Goal: Task Accomplishment & Management: Use online tool/utility

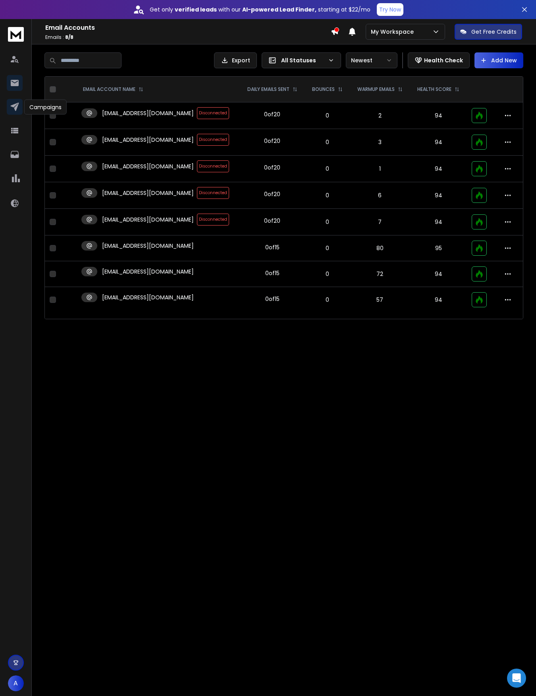
click at [13, 110] on icon at bounding box center [15, 107] width 10 height 10
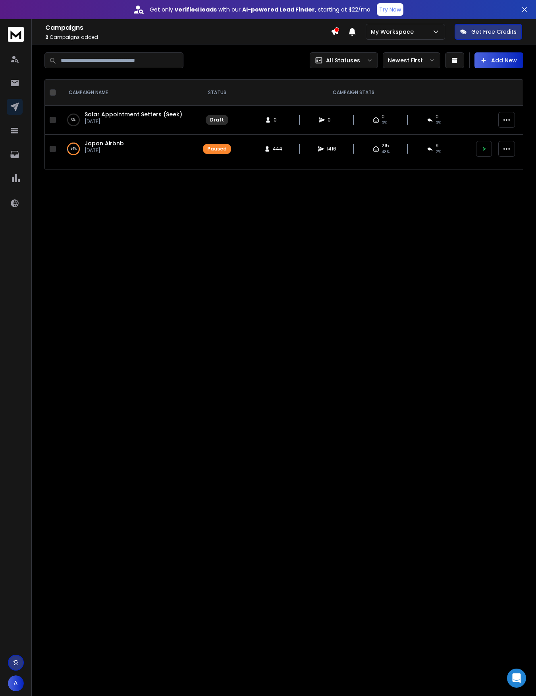
click at [127, 115] on span "Solar Appointment Setters (Seek)" at bounding box center [134, 114] width 98 height 8
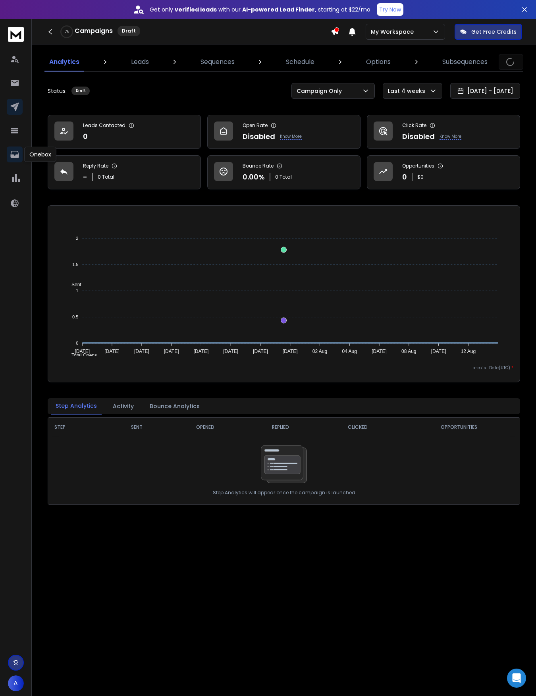
click at [15, 151] on icon at bounding box center [14, 154] width 8 height 7
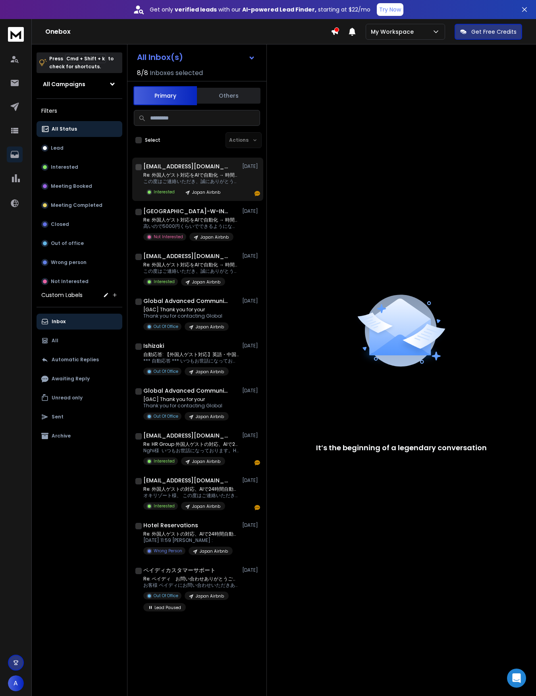
click at [179, 170] on h1 "[EMAIL_ADDRESS][DOMAIN_NAME] +2" at bounding box center [186, 166] width 87 height 8
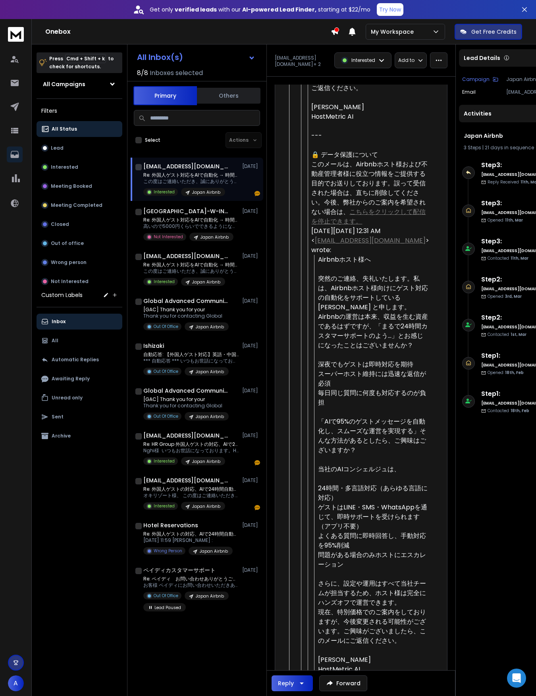
scroll to position [1673, 0]
